Goal: Task Accomplishment & Management: Manage account settings

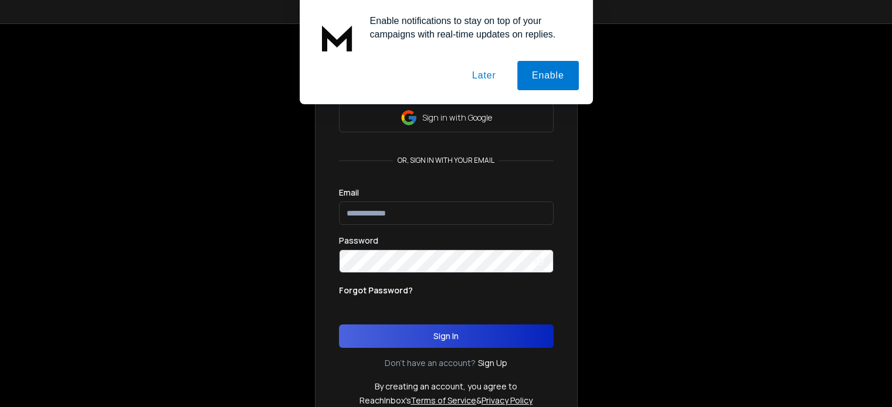
type input "**********"
click at [485, 79] on button "Later" at bounding box center [483, 75] width 53 height 29
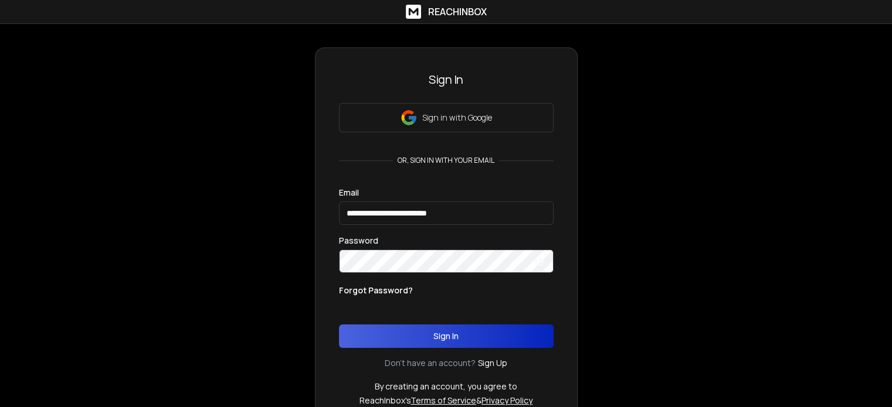
click at [426, 220] on input "**********" at bounding box center [446, 213] width 215 height 23
click at [446, 212] on input "**********" at bounding box center [446, 213] width 215 height 23
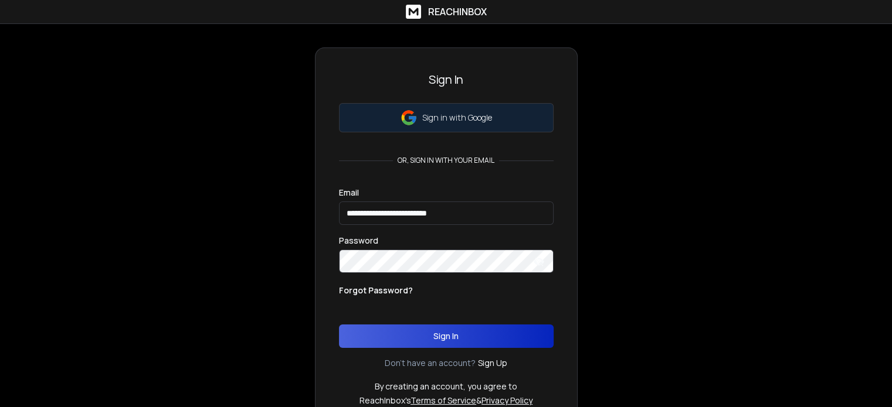
click at [414, 128] on button "Sign in with Google" at bounding box center [446, 117] width 215 height 29
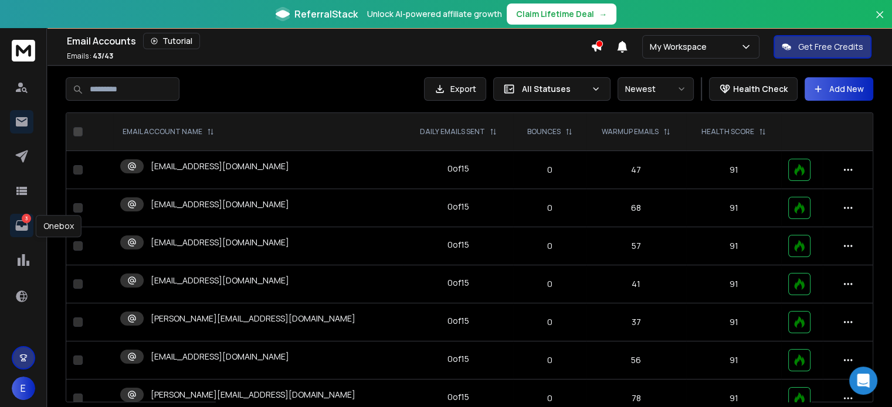
click at [16, 217] on link "3" at bounding box center [21, 225] width 23 height 23
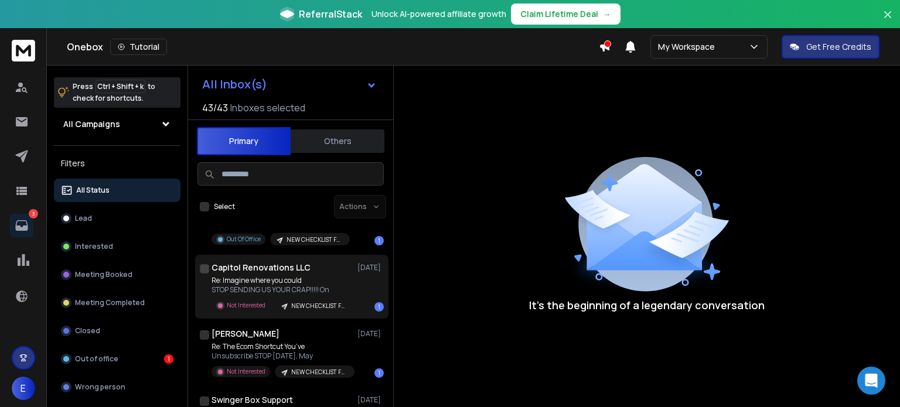
scroll to position [45, 0]
click at [368, 271] on p "31 May" at bounding box center [371, 267] width 26 height 9
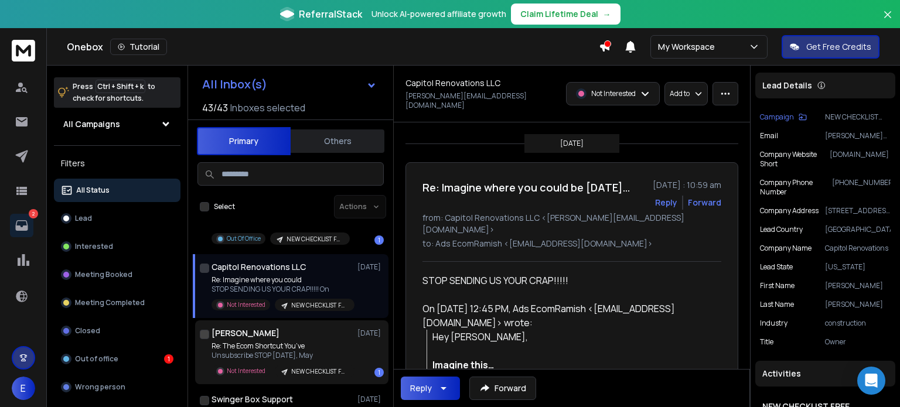
click at [328, 335] on div "Micah Valentine 07 May" at bounding box center [298, 334] width 172 height 12
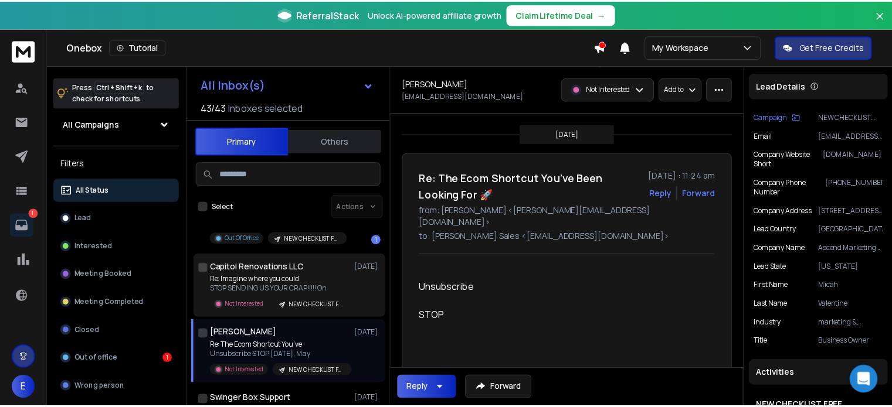
scroll to position [0, 0]
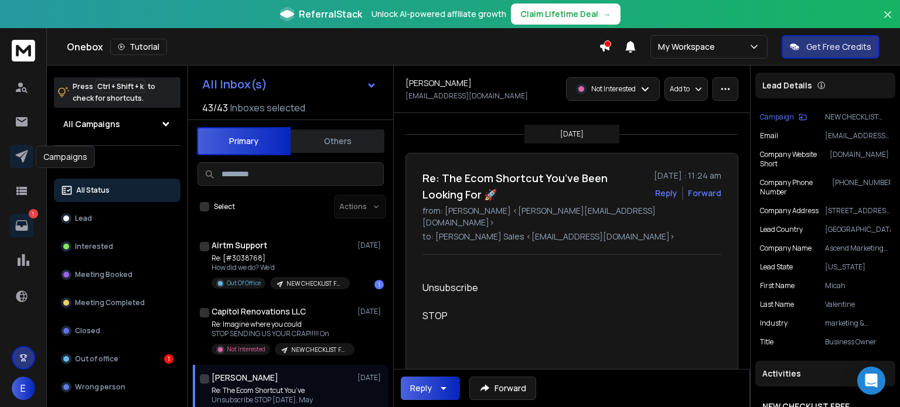
click at [29, 161] on link at bounding box center [21, 156] width 23 height 23
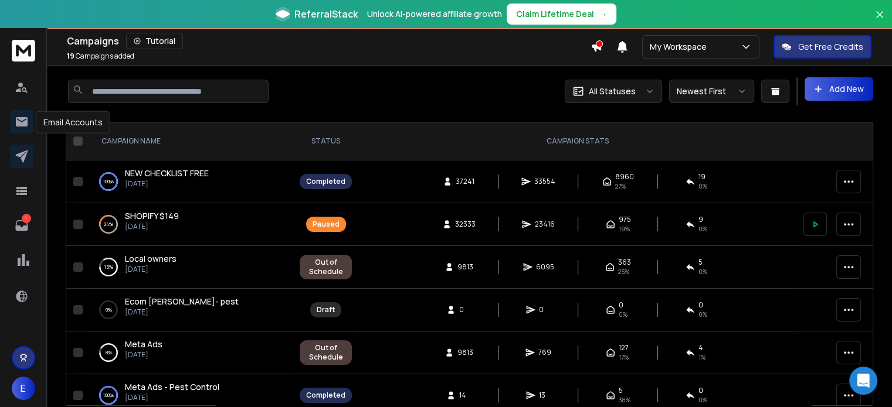
click at [18, 118] on icon at bounding box center [22, 121] width 12 height 9
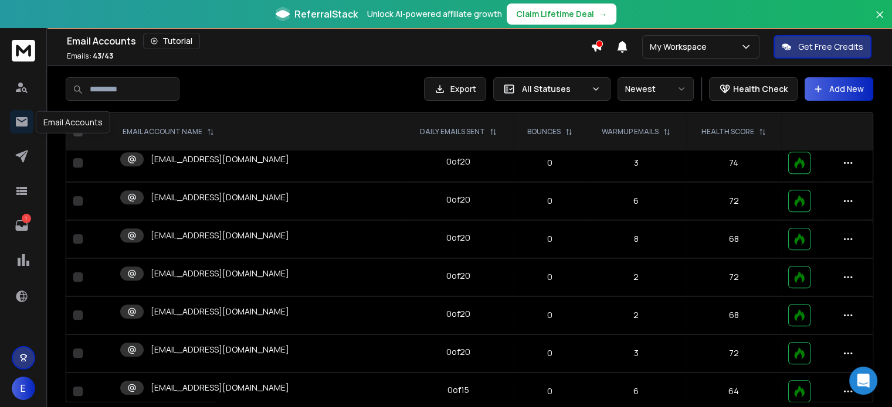
scroll to position [1391, 0]
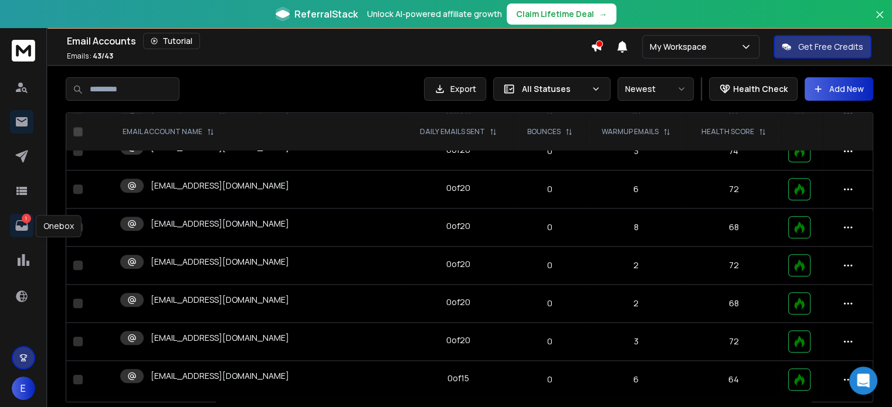
click at [21, 220] on icon at bounding box center [22, 226] width 14 height 14
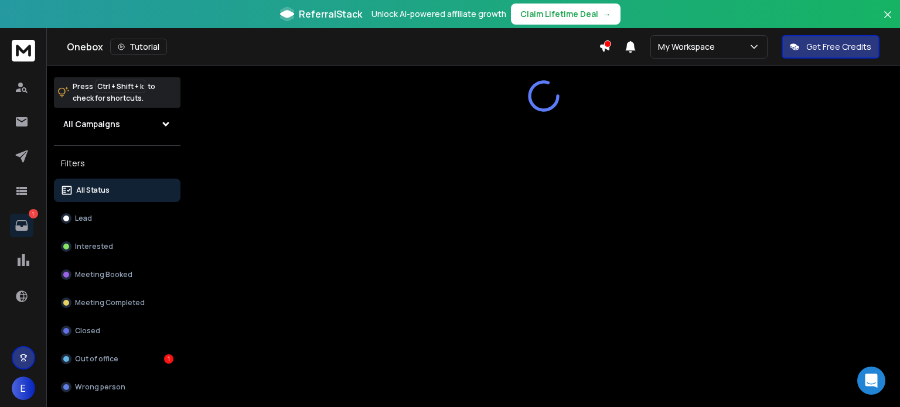
click at [30, 53] on icon at bounding box center [23, 51] width 23 height 22
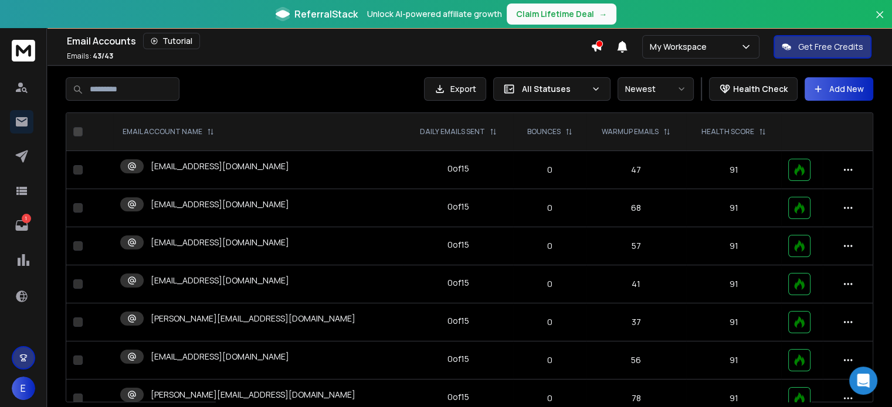
click at [526, 23] on button "Claim Lifetime Deal →" at bounding box center [562, 14] width 110 height 21
click at [875, 11] on icon "Close banner" at bounding box center [879, 14] width 11 height 11
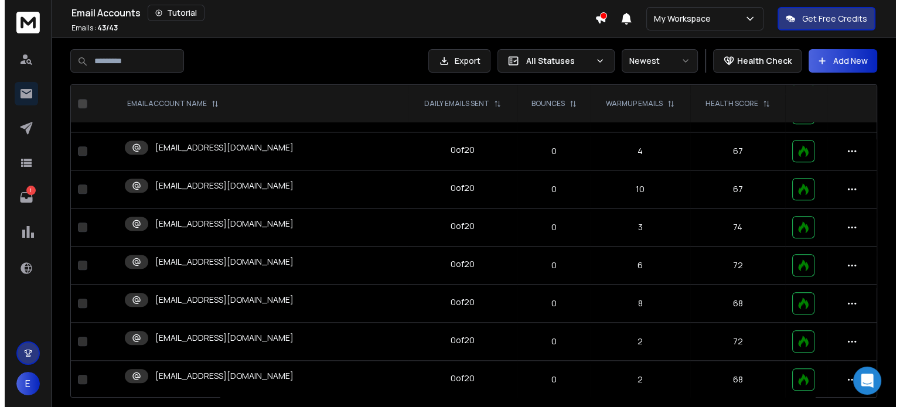
scroll to position [1367, 0]
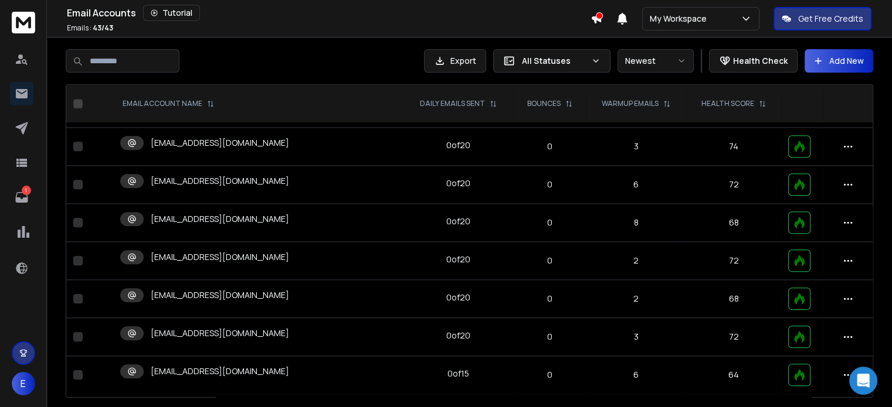
click at [197, 141] on p "marketing@ecomramish.online" at bounding box center [220, 143] width 138 height 12
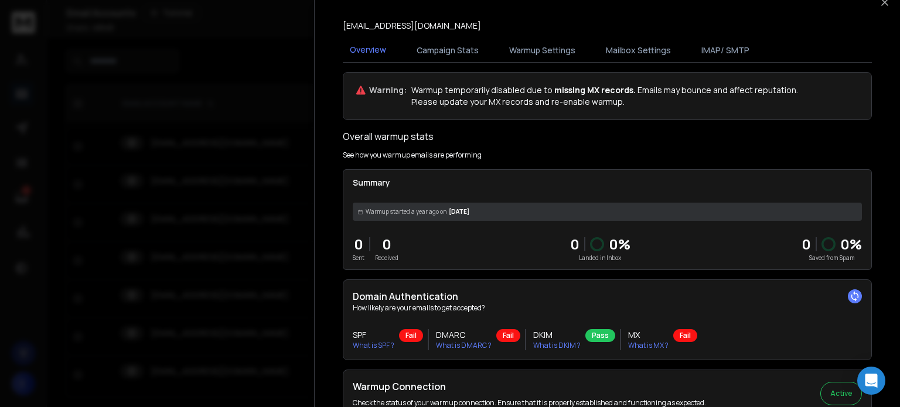
scroll to position [0, 0]
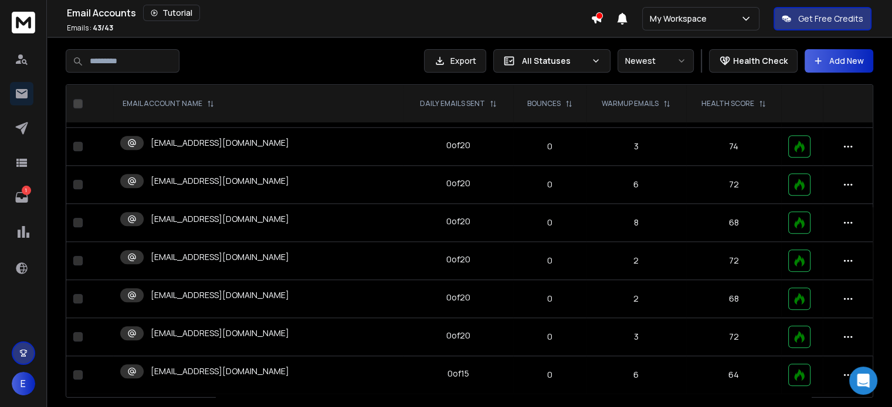
click at [192, 220] on p "freelancer@ecomramish.online" at bounding box center [220, 219] width 138 height 12
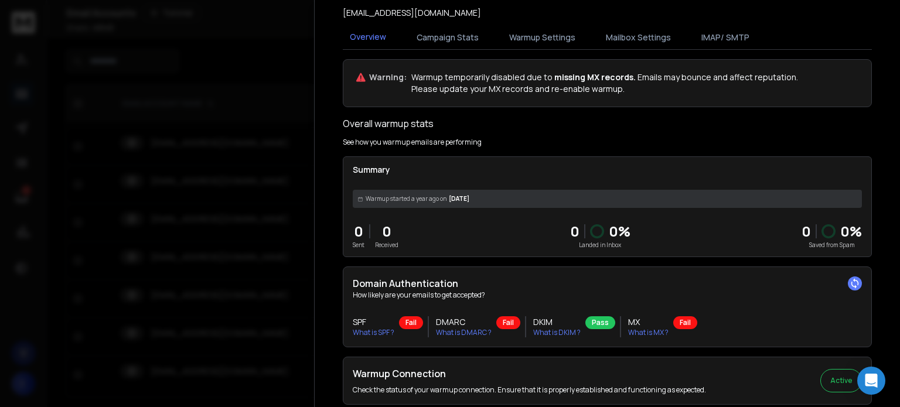
scroll to position [40, 0]
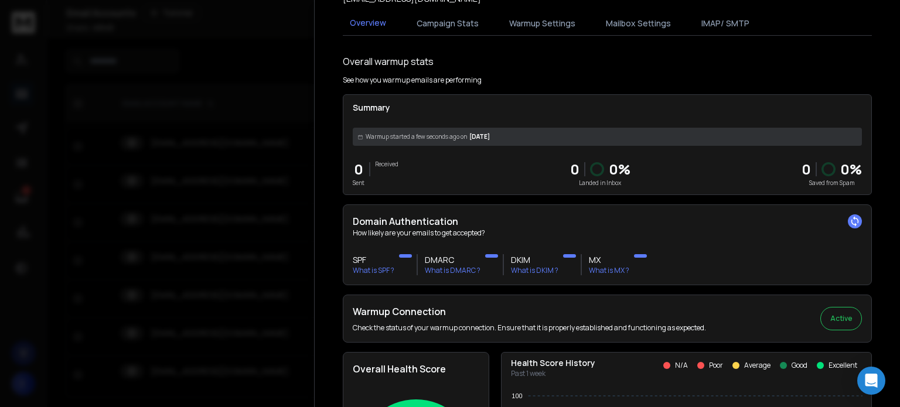
click at [158, 174] on div at bounding box center [450, 203] width 900 height 407
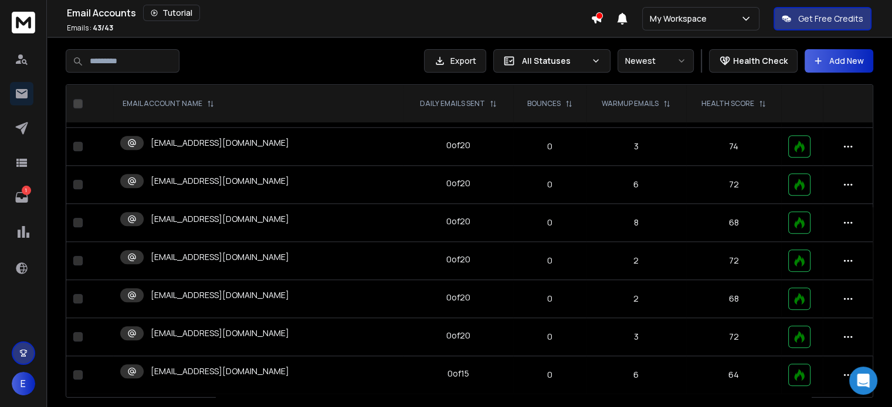
click at [278, 288] on div "agency@ecomramish.online" at bounding box center [258, 295] width 276 height 14
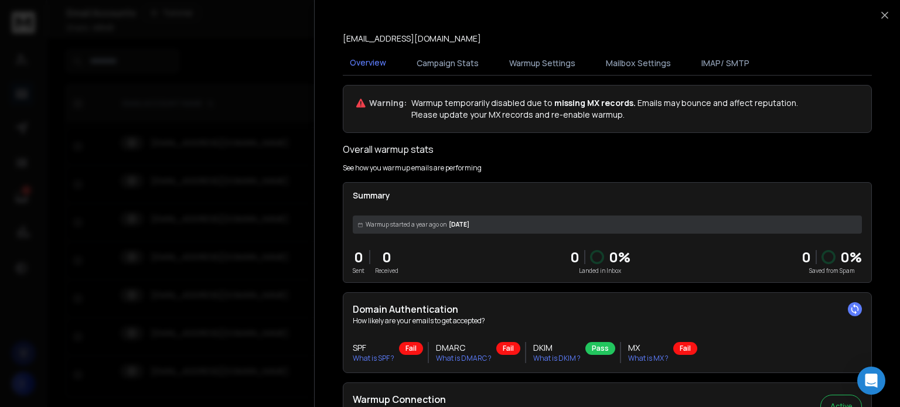
scroll to position [14, 0]
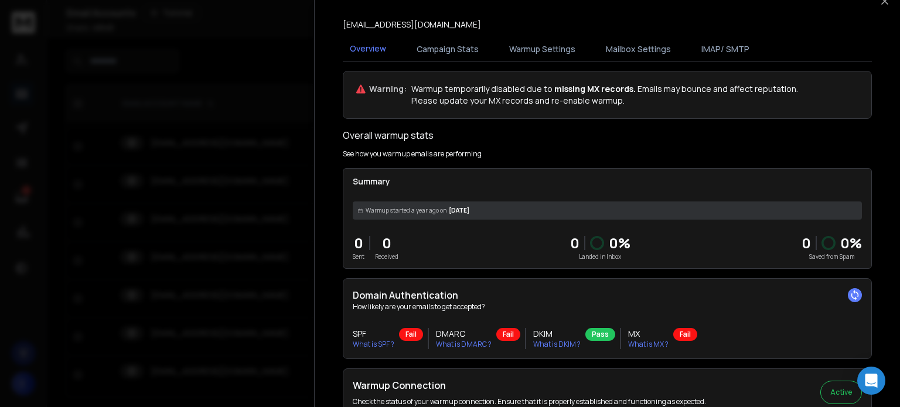
click at [411, 23] on p "agency@ecomramish.online" at bounding box center [412, 25] width 138 height 12
copy p "agency@ecomramish.online"
